Goal: Check status: Check status

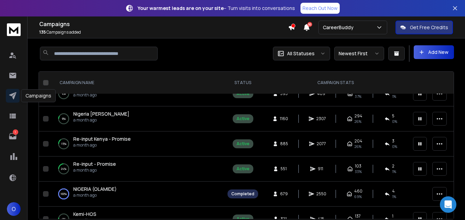
scroll to position [314, 0]
click at [90, 186] on span "NIGERIA (OLAMIDE)" at bounding box center [94, 189] width 43 height 7
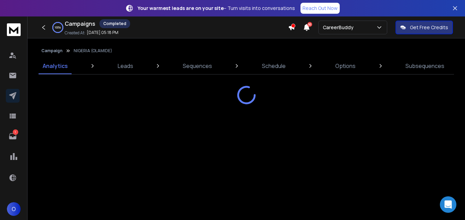
click at [53, 52] on button "Campaign" at bounding box center [51, 51] width 21 height 6
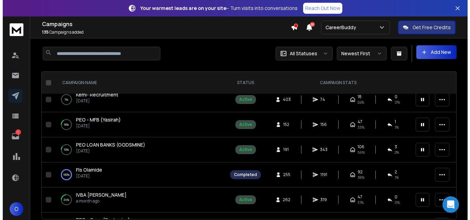
scroll to position [109, 0]
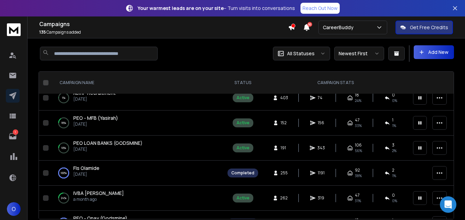
click at [96, 169] on span "FIs Olamide" at bounding box center [86, 168] width 26 height 7
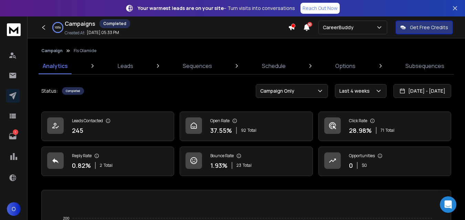
click at [352, 120] on p "Click Rate" at bounding box center [358, 121] width 18 height 6
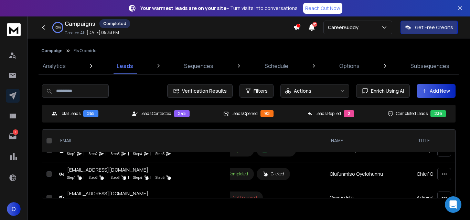
scroll to position [1911, 54]
